Goal: Navigation & Orientation: Find specific page/section

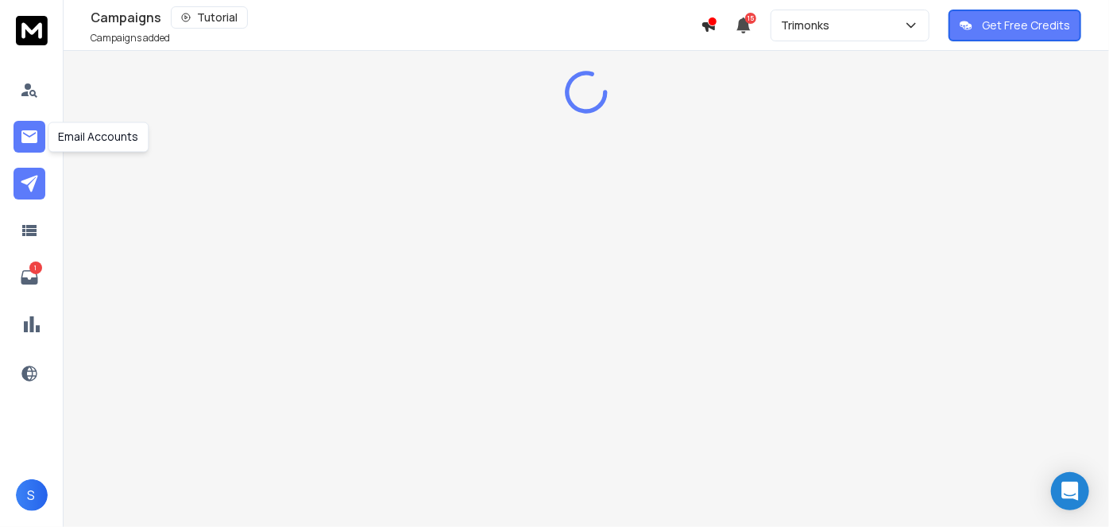
click at [29, 132] on icon at bounding box center [29, 136] width 16 height 13
